Goal: Communication & Community: Answer question/provide support

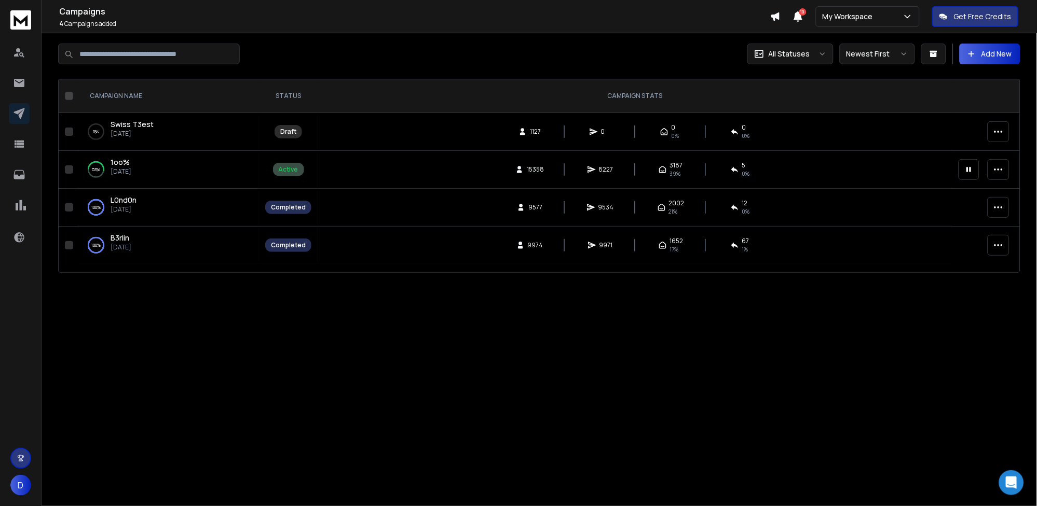
drag, startPoint x: 0, startPoint y: 0, endPoint x: 156, endPoint y: 57, distance: 166.3
click at [156, 57] on input at bounding box center [149, 54] width 182 height 21
click at [24, 171] on p "1" at bounding box center [23, 168] width 8 height 8
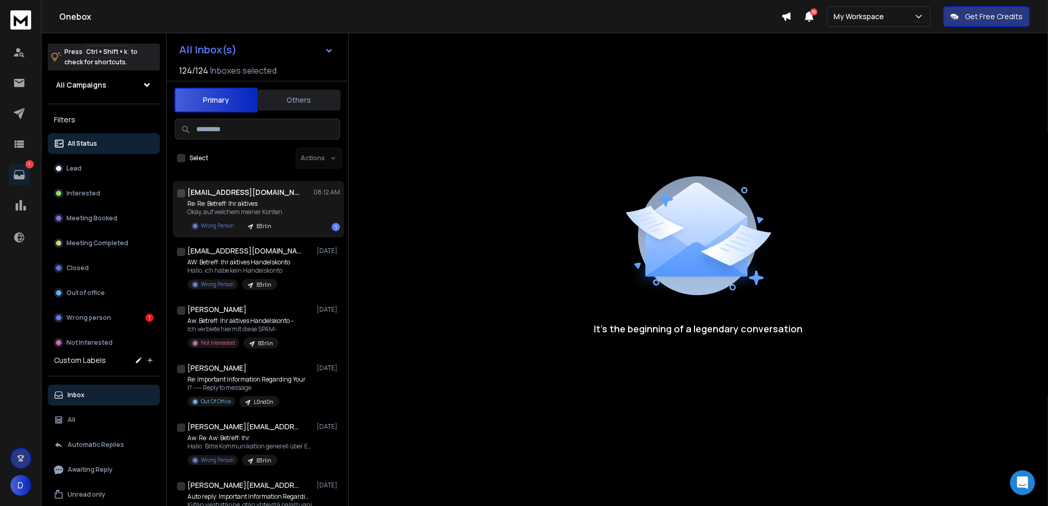
click at [313, 228] on div "Re: Re: Betreff: Ihr aktives Okay, auf welchem meiner Konten Wrong Person B3rli…" at bounding box center [263, 216] width 153 height 32
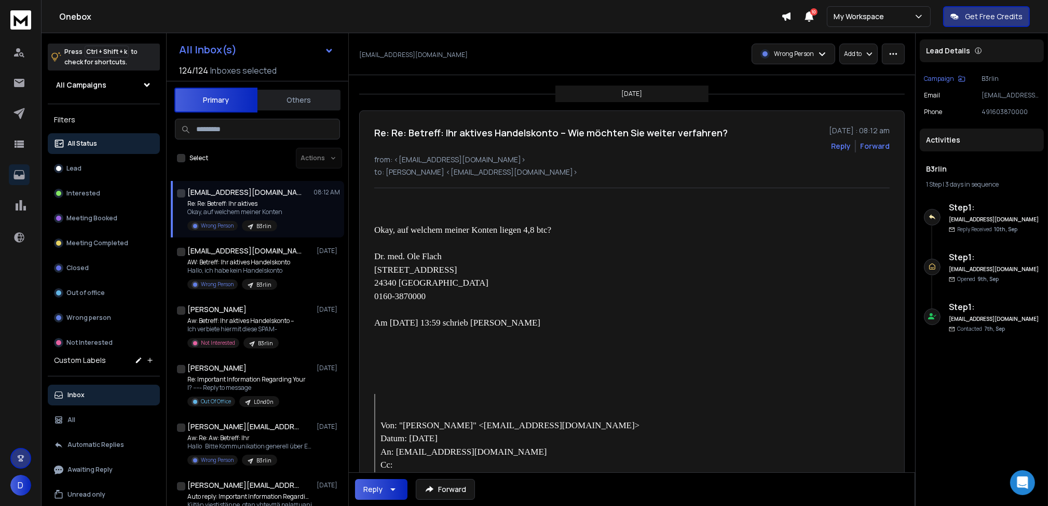
click at [462, 249] on div "Okay, auf welchem meiner Konten liegen 4,8 btc? Dr. med. [PERSON_NAME] [STREET_…" at bounding box center [525, 297] width 303 height 146
click at [379, 490] on div "Reply" at bounding box center [372, 490] width 19 height 10
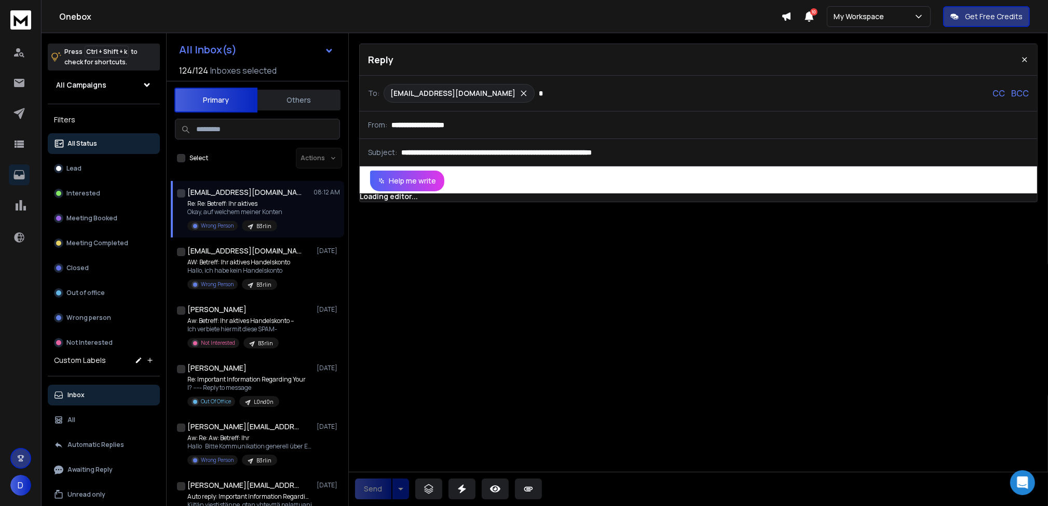
type input "*"
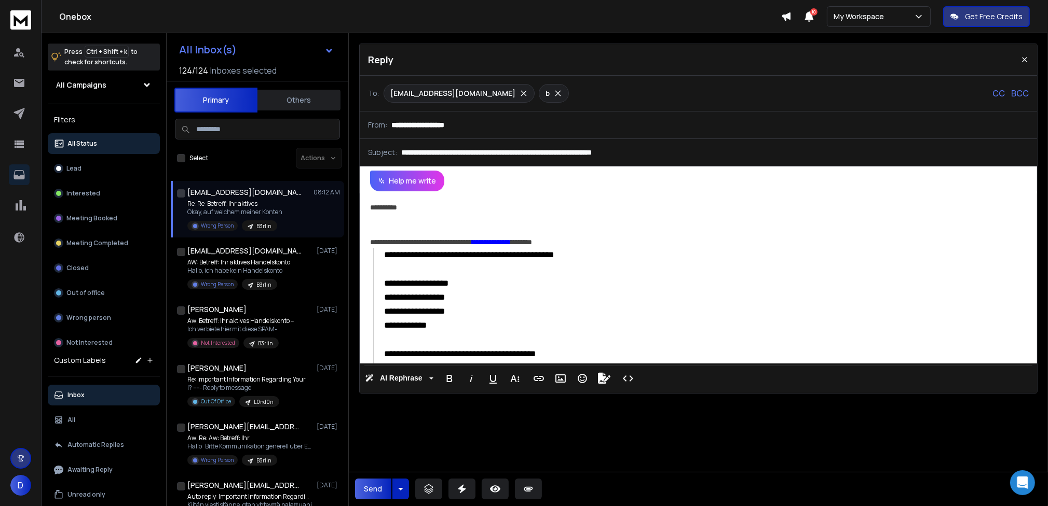
click at [554, 94] on icon at bounding box center [558, 93] width 8 height 8
click at [381, 482] on button "Send" at bounding box center [373, 489] width 36 height 21
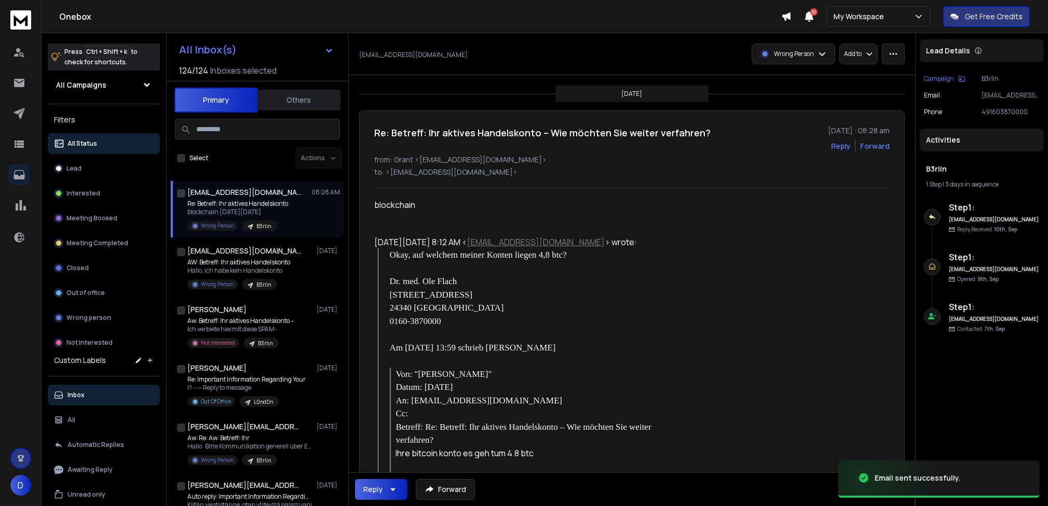
click at [284, 108] on button "Others" at bounding box center [298, 100] width 83 height 23
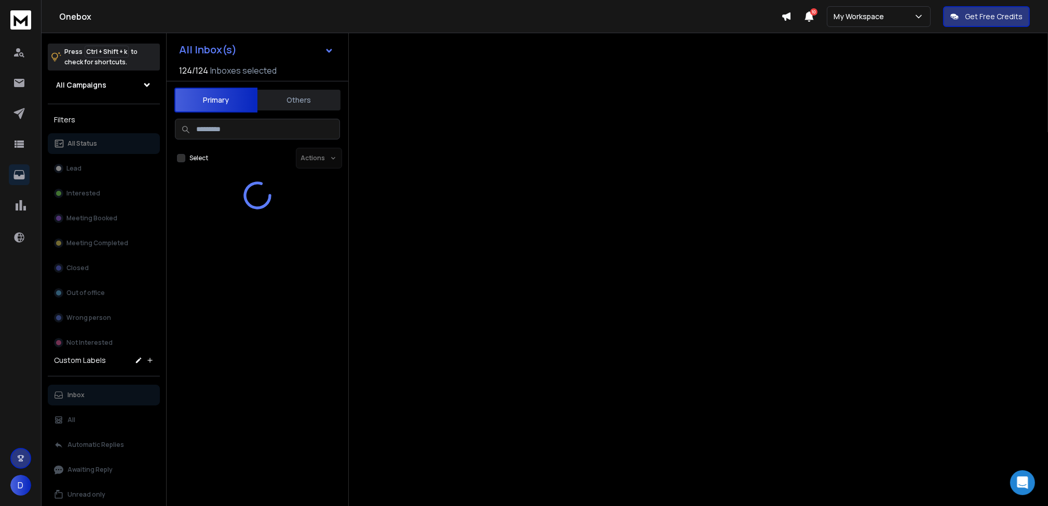
click at [232, 101] on button "Primary" at bounding box center [215, 100] width 83 height 25
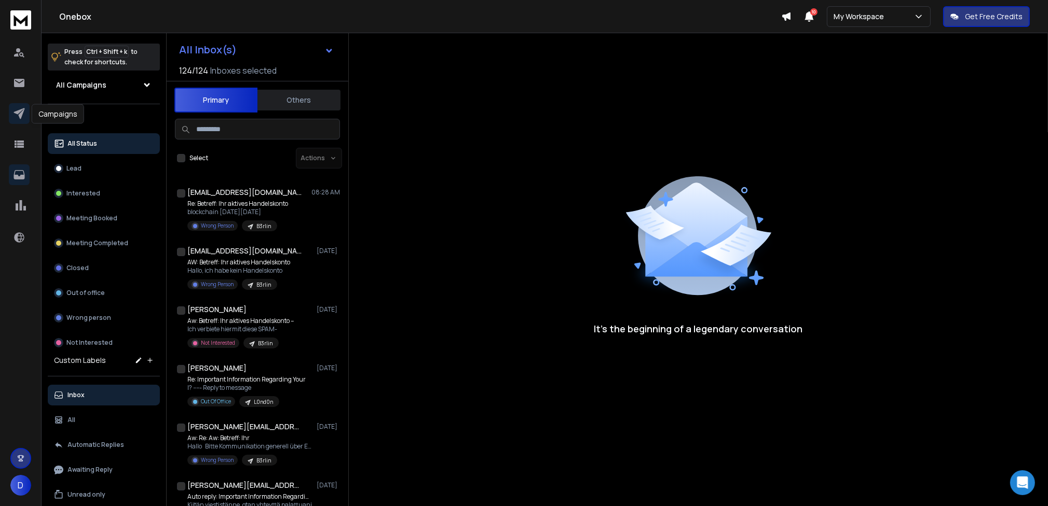
click at [18, 108] on icon at bounding box center [19, 113] width 12 height 12
